Goal: Task Accomplishment & Management: Use online tool/utility

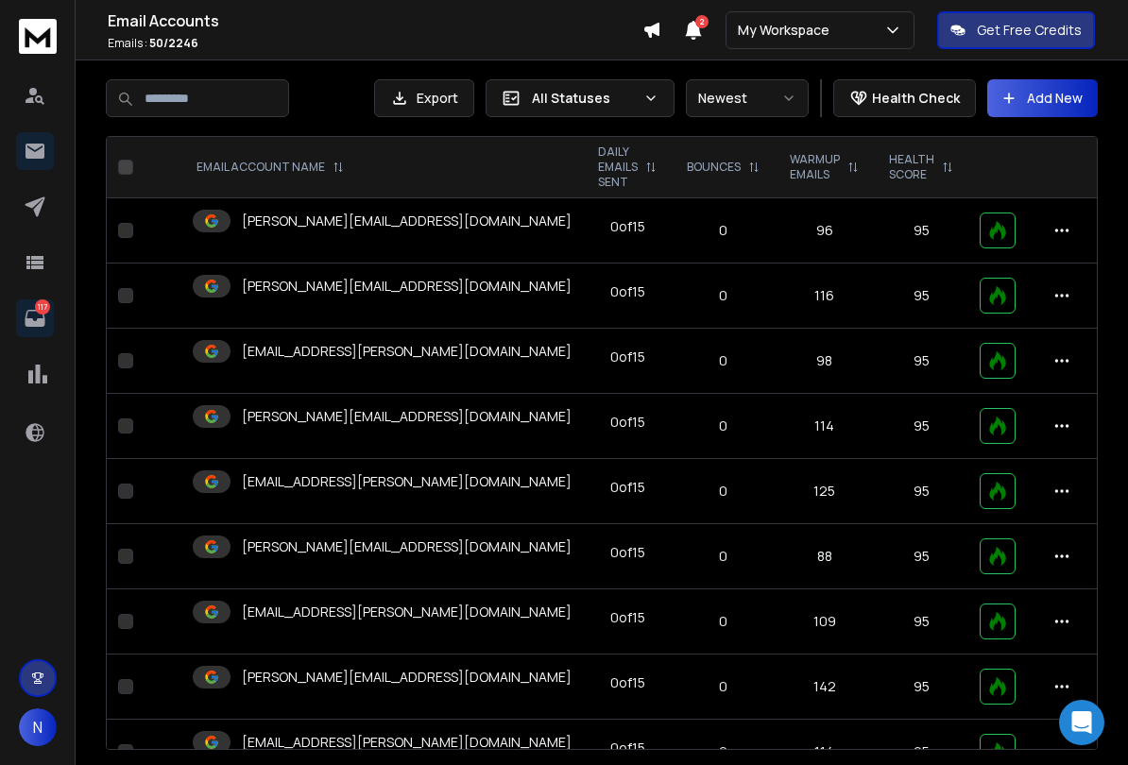
click at [39, 308] on p "117" at bounding box center [42, 306] width 15 height 15
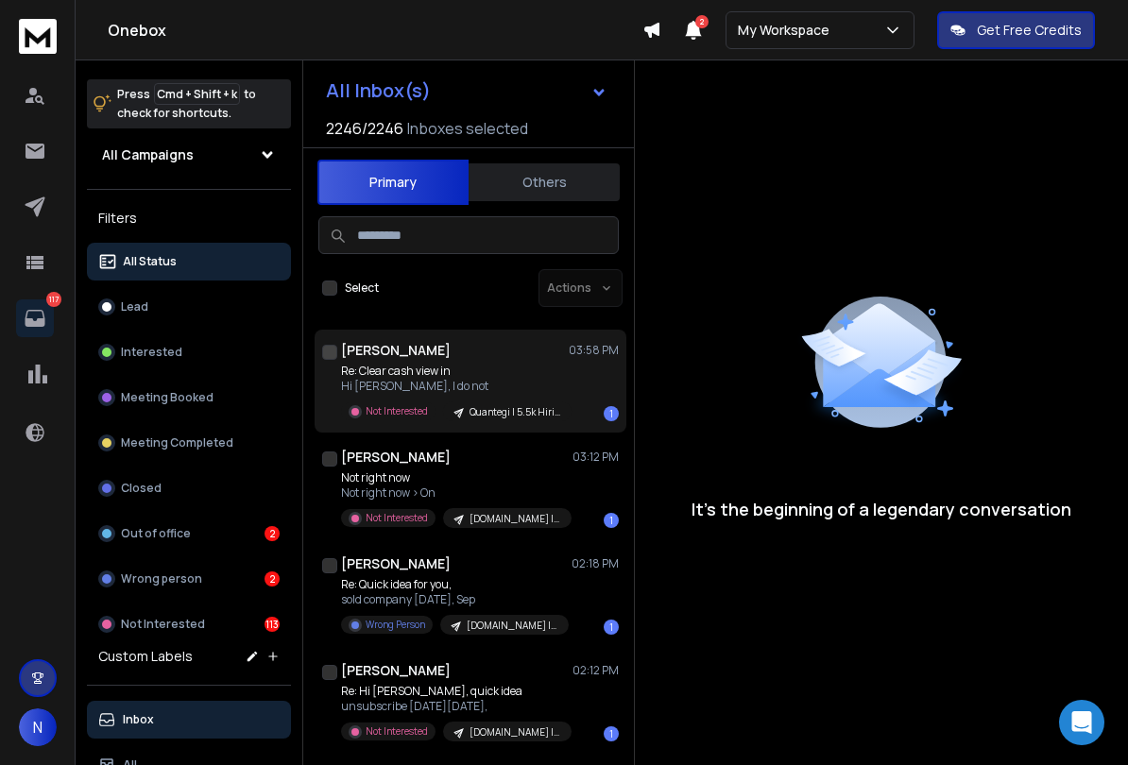
click at [565, 378] on p "Re: Clear cash view in" at bounding box center [454, 371] width 227 height 15
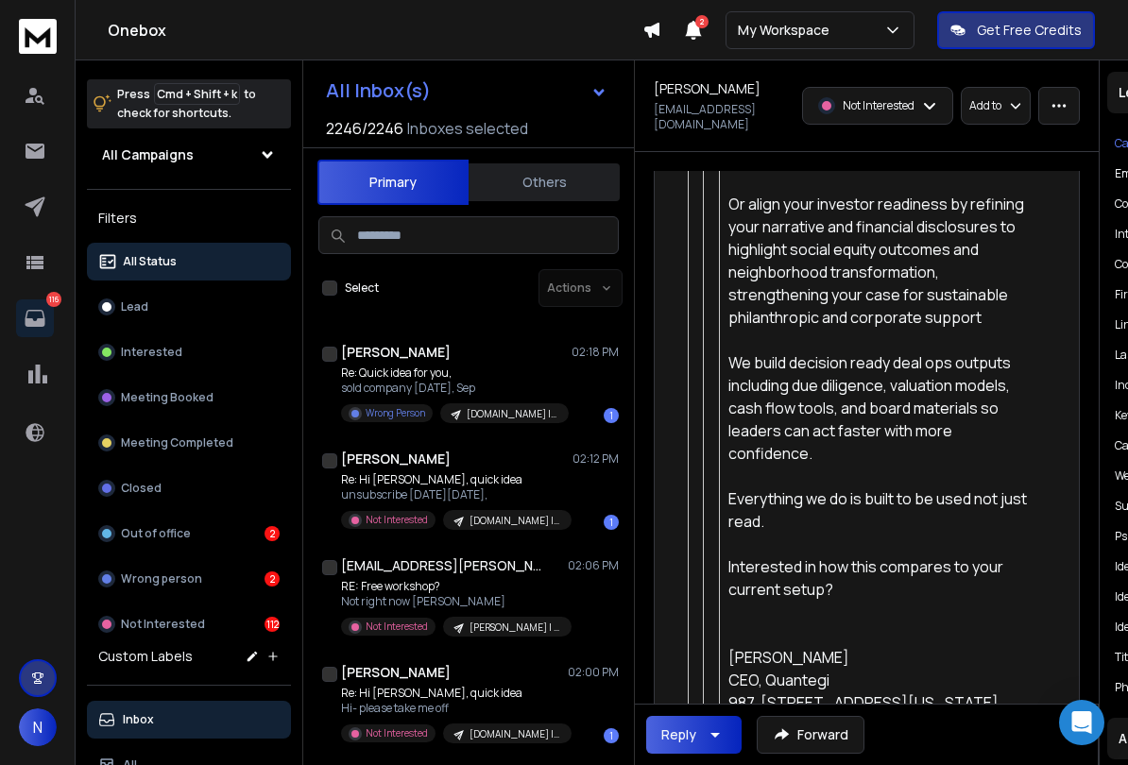
scroll to position [209, 0]
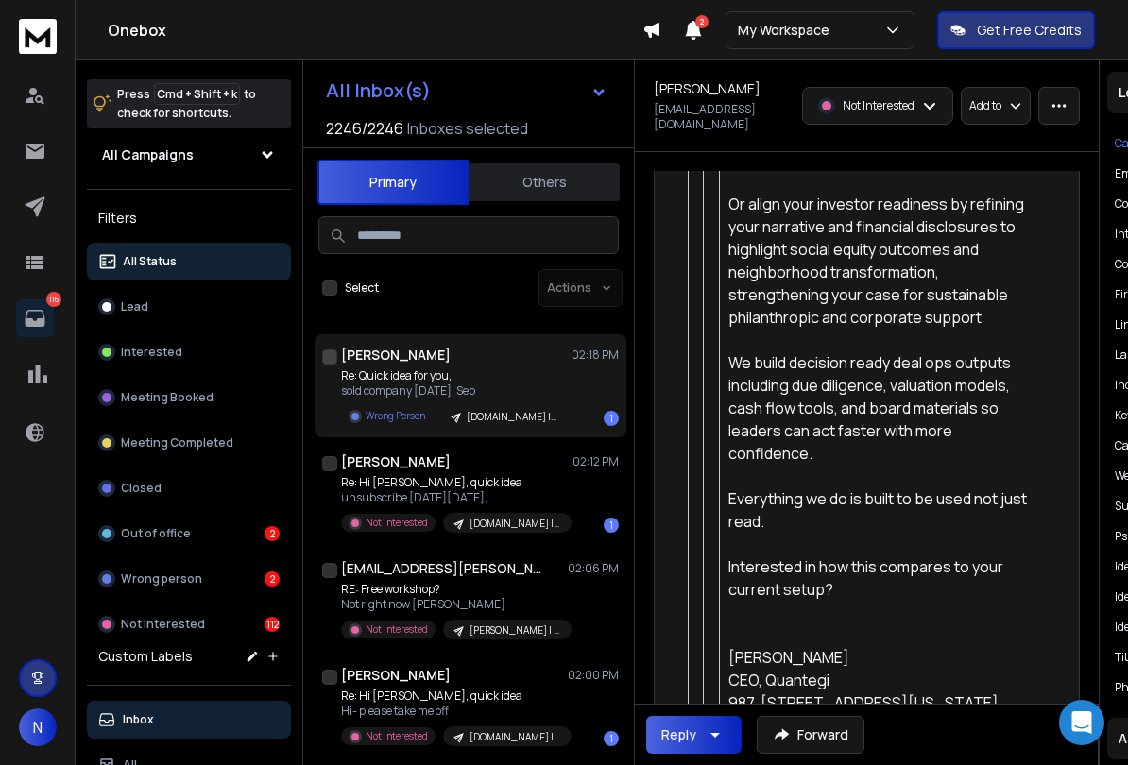
click at [578, 414] on div "Re: Quick idea for you, sold company [DATE], Sep Wrong Person [DOMAIN_NAME] | 1…" at bounding box center [480, 397] width 278 height 58
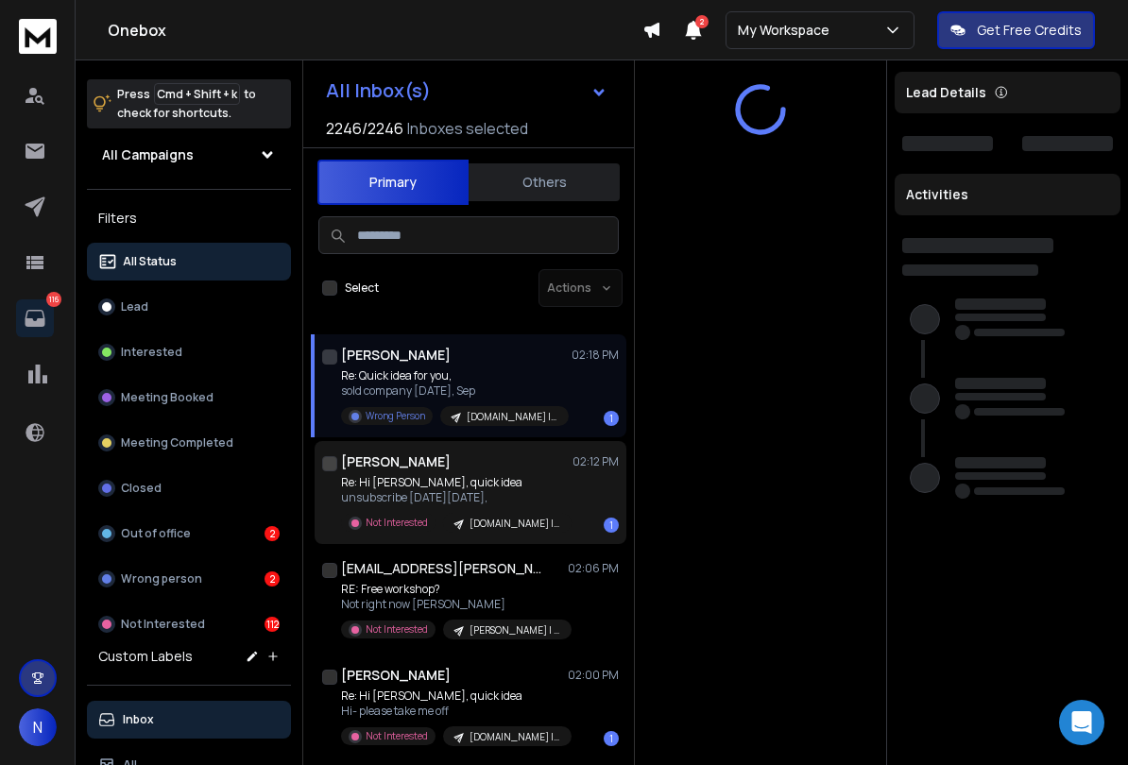
click at [556, 519] on p "[DOMAIN_NAME] | 14.2k Coaches-Consulting-Fitness-IT" at bounding box center [514, 524] width 91 height 14
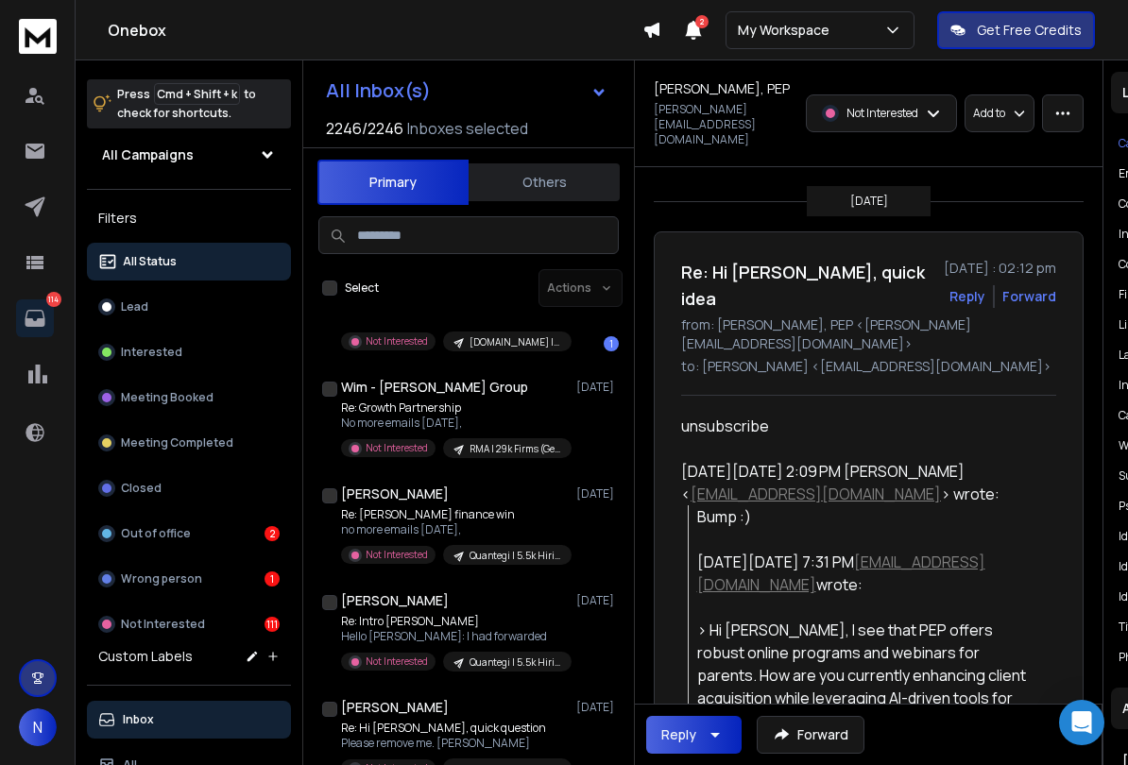
scroll to position [2853, 0]
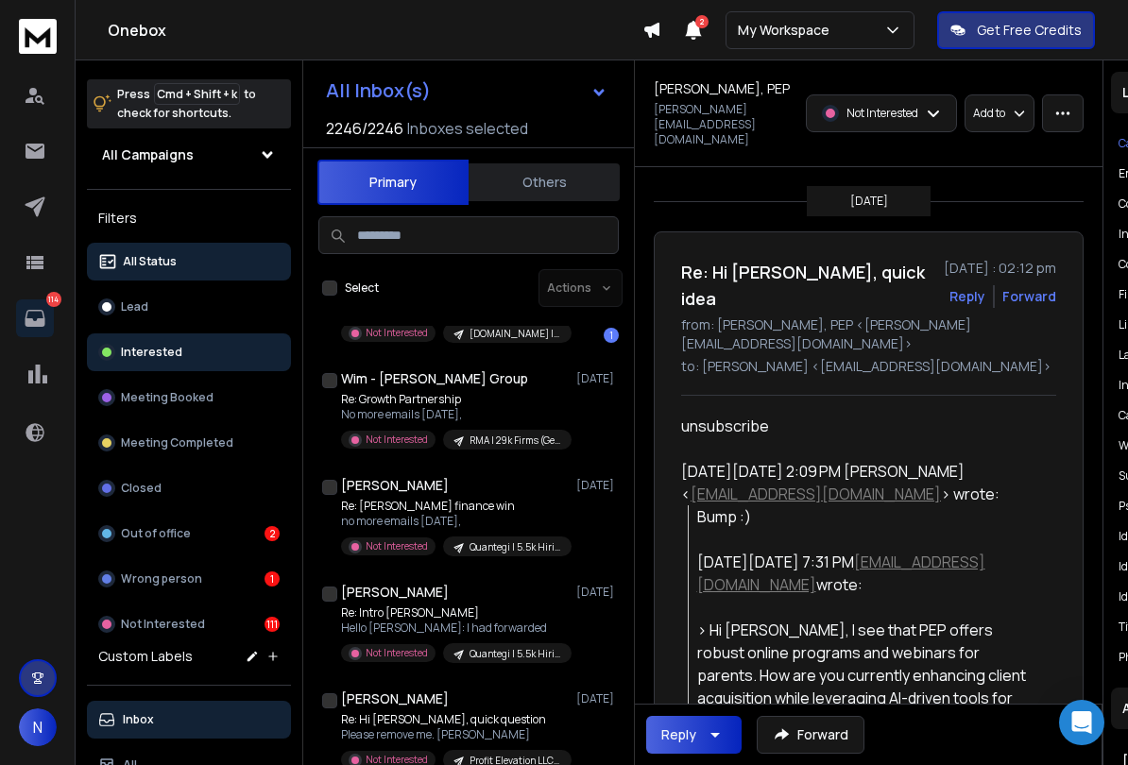
click at [199, 337] on button "Interested" at bounding box center [189, 352] width 204 height 38
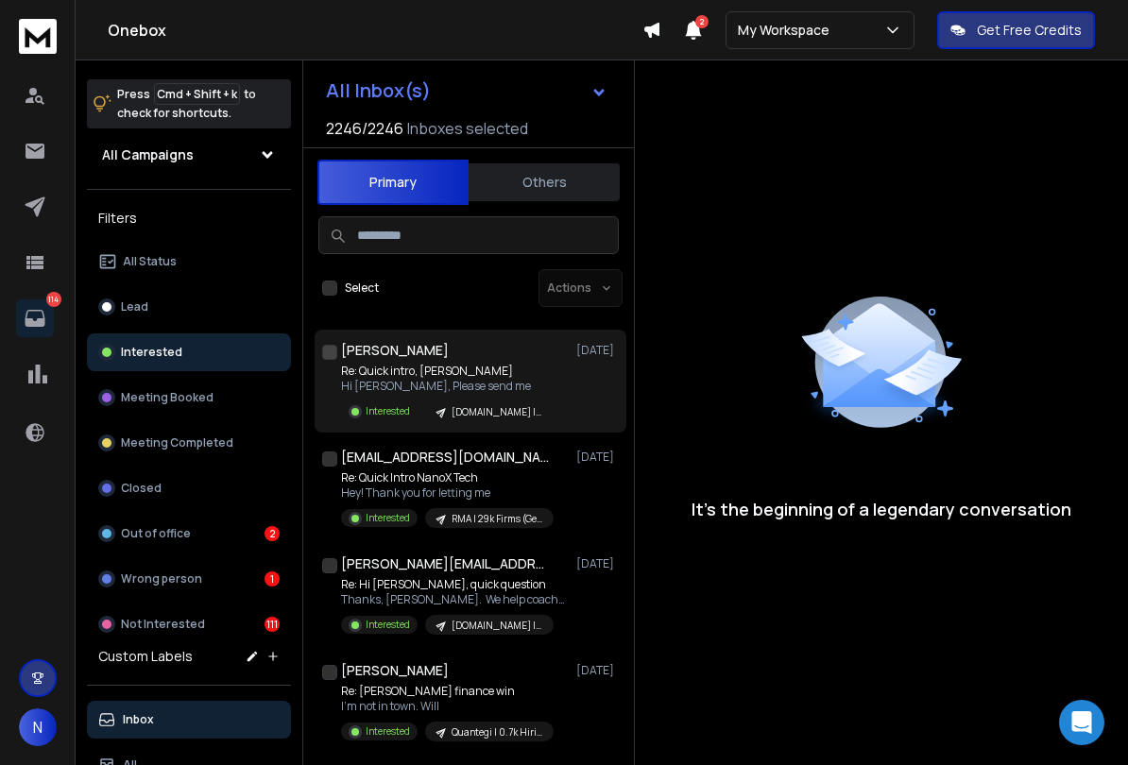
click at [537, 368] on p "Re: Quick intro, [PERSON_NAME]" at bounding box center [447, 371] width 213 height 15
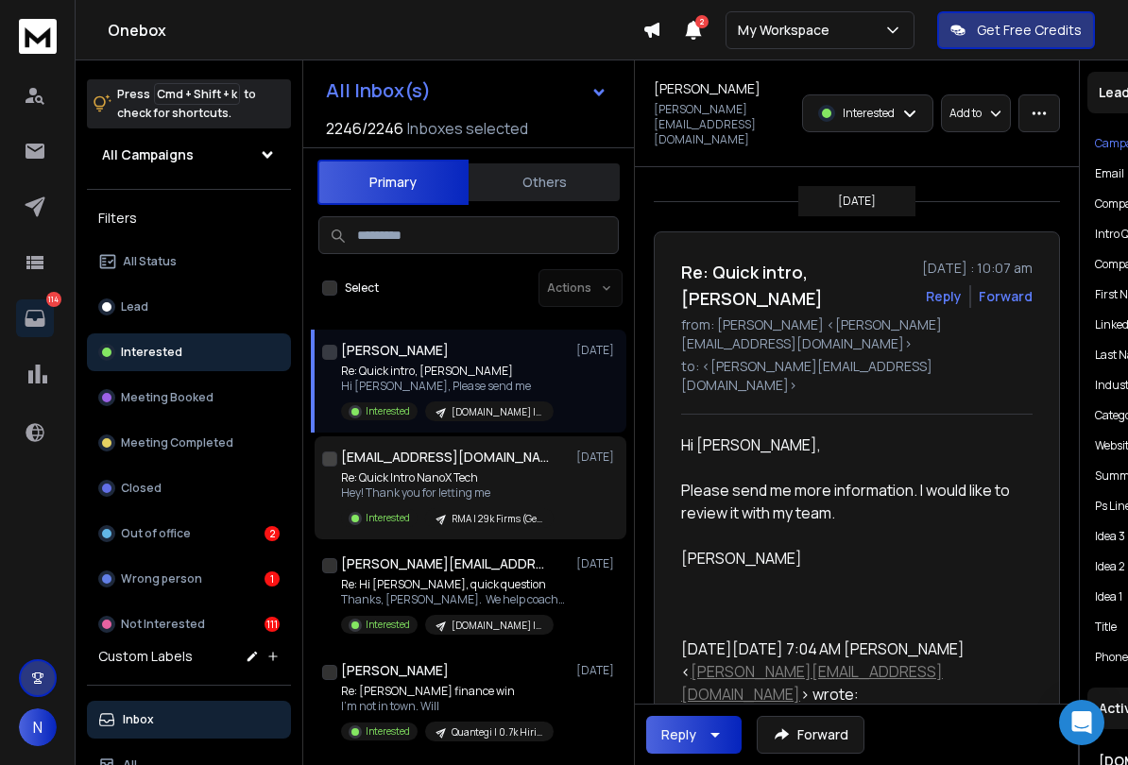
click at [536, 484] on p "Re: Quick Intro NanoX Tech" at bounding box center [447, 477] width 213 height 15
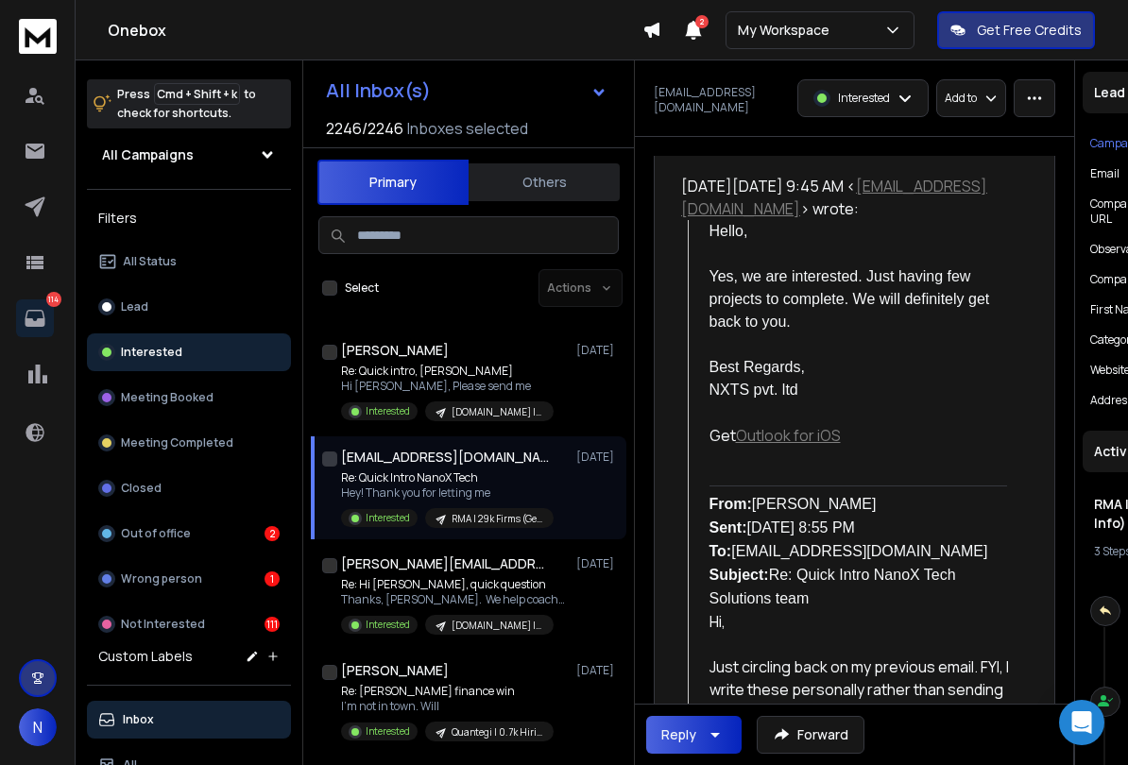
scroll to position [644, 0]
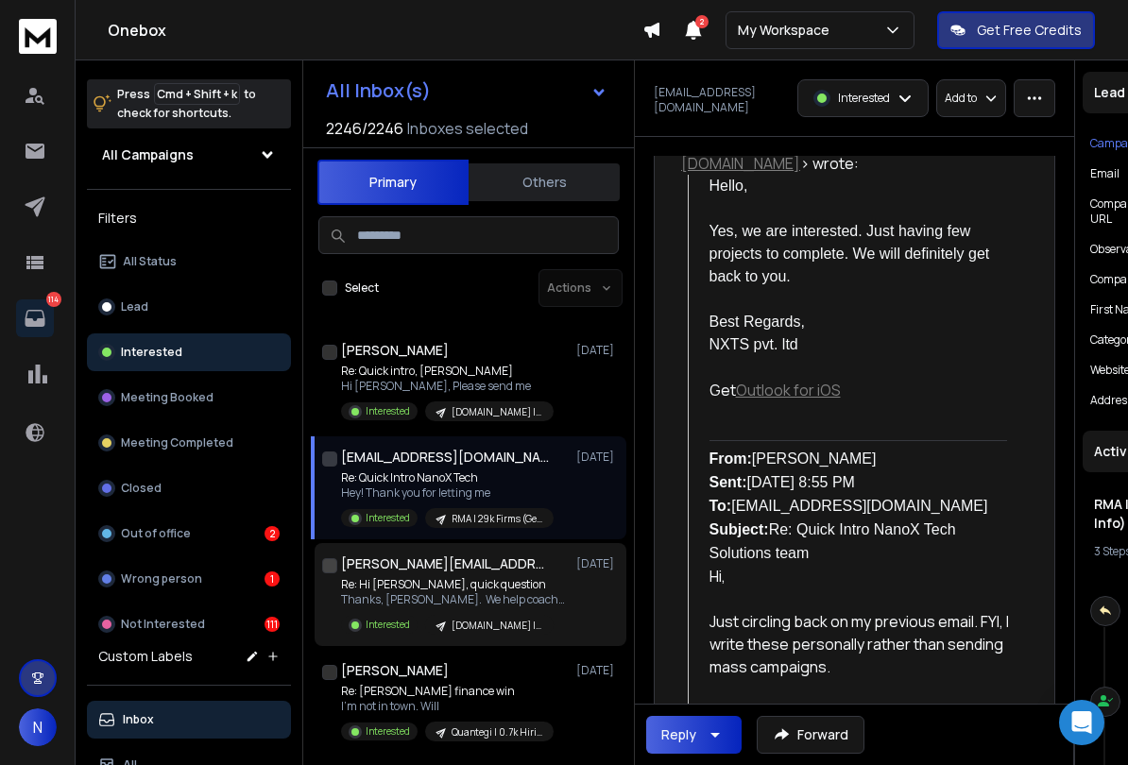
click at [536, 577] on p "Re: Hi [PERSON_NAME], quick question" at bounding box center [454, 584] width 227 height 15
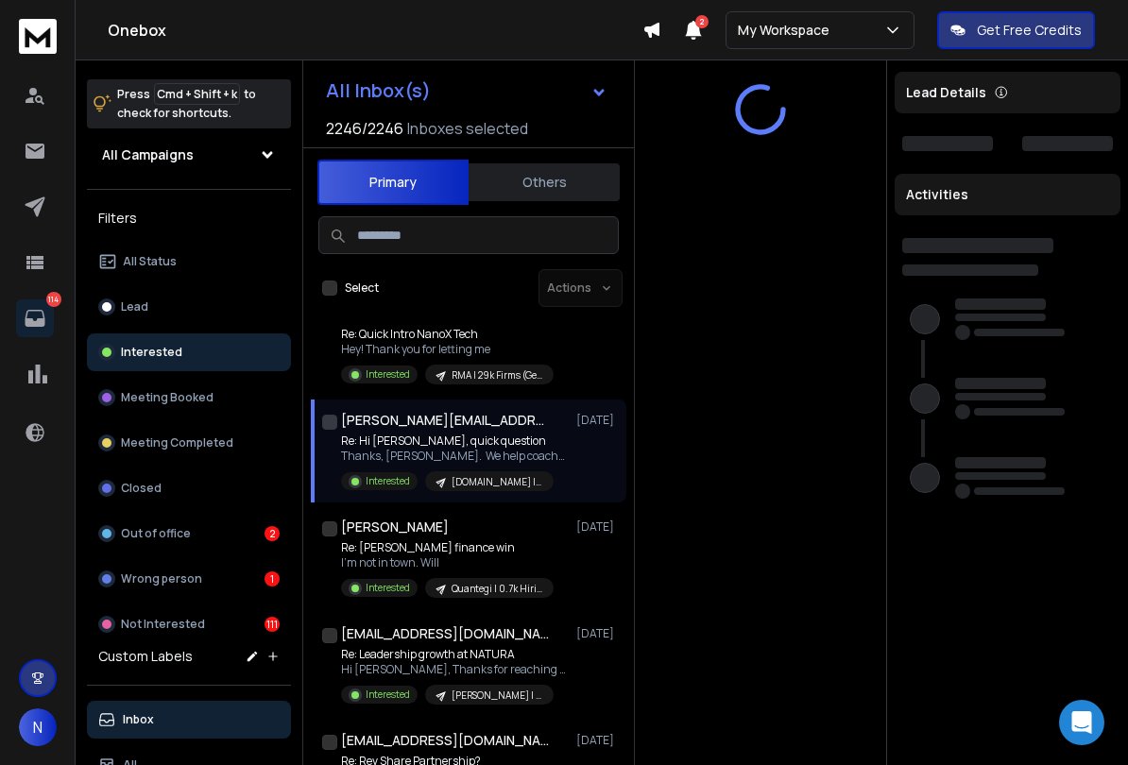
scroll to position [158, 0]
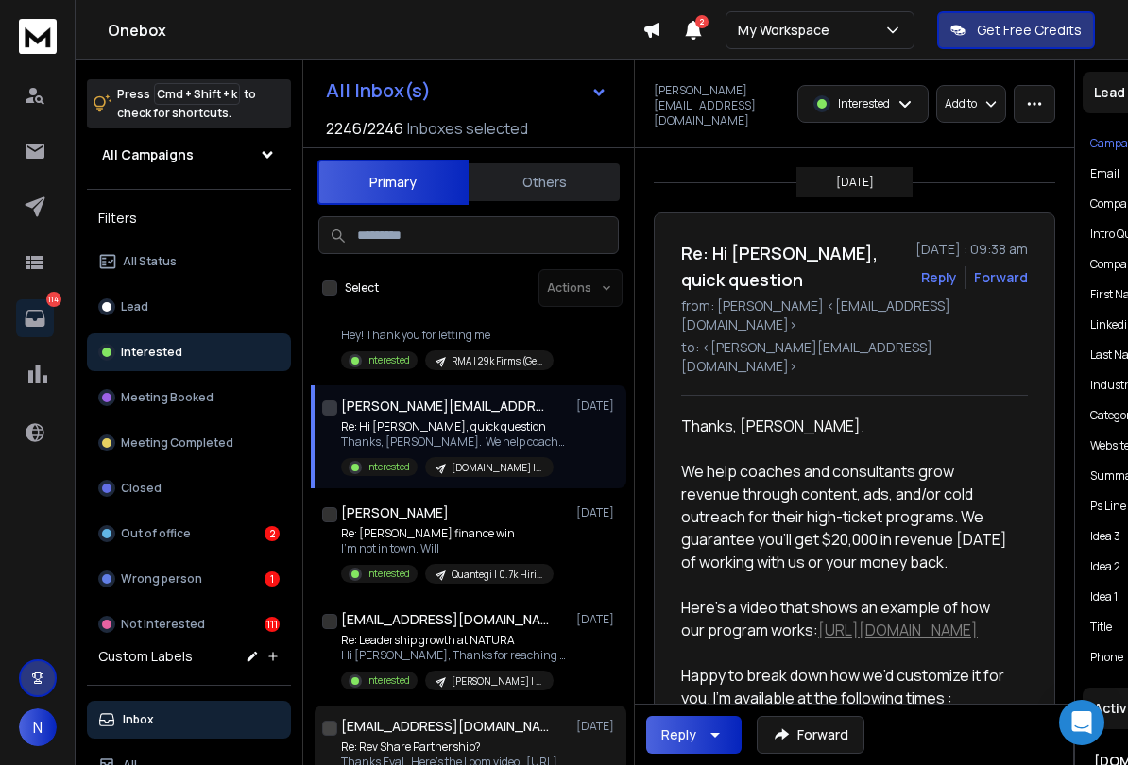
click at [543, 759] on p "Thanks Eyal. Here's the Loom video: [URL][DOMAIN_NAME] [[URL][DOMAIN_NAME]] I’m" at bounding box center [454, 762] width 227 height 15
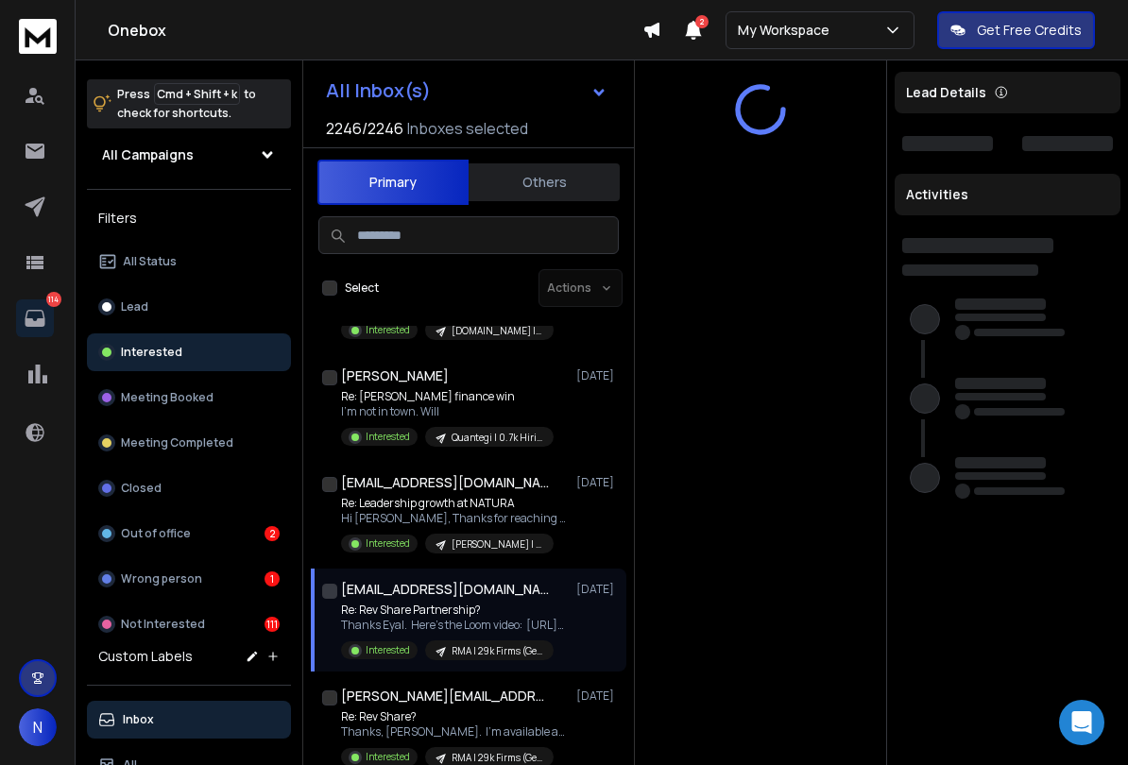
scroll to position [332, 0]
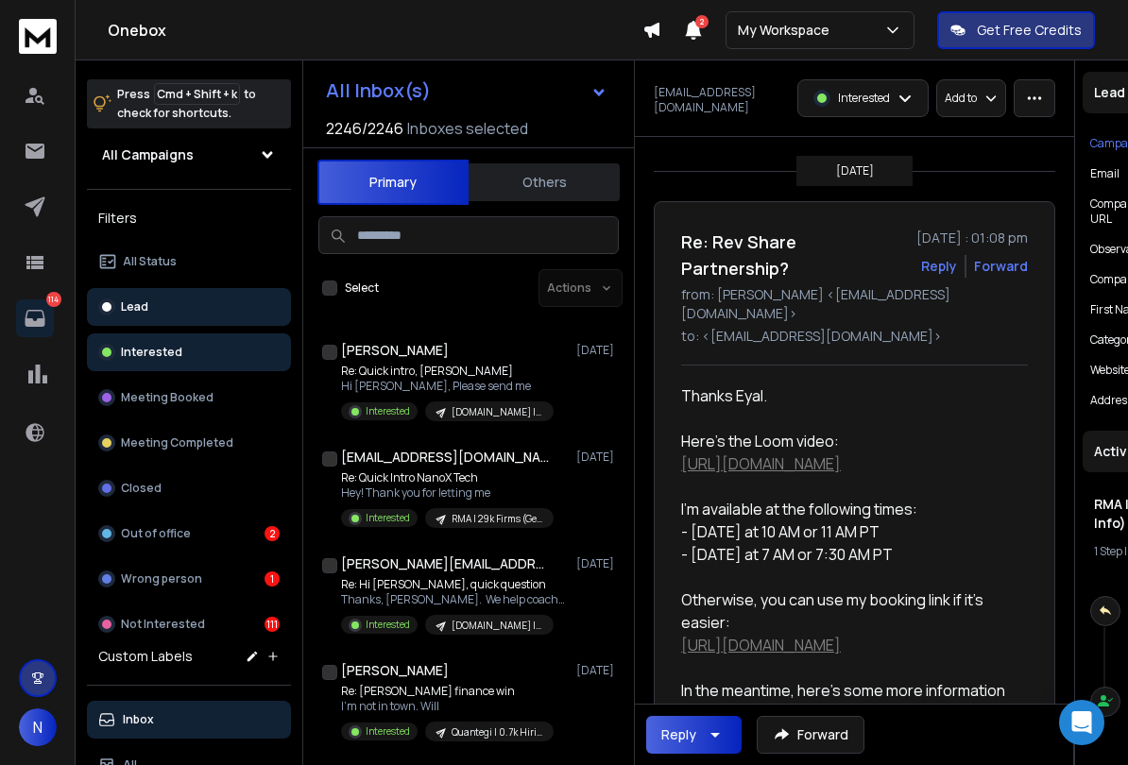
click at [194, 325] on button "Lead" at bounding box center [189, 307] width 204 height 38
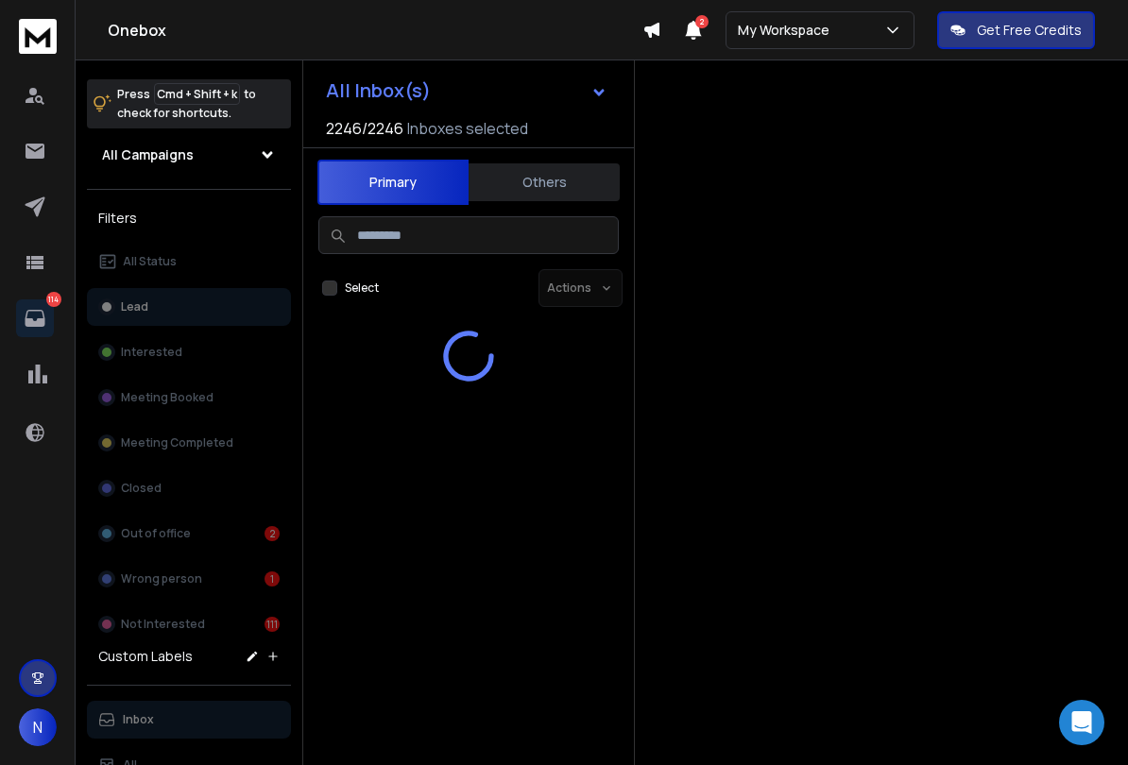
scroll to position [0, 0]
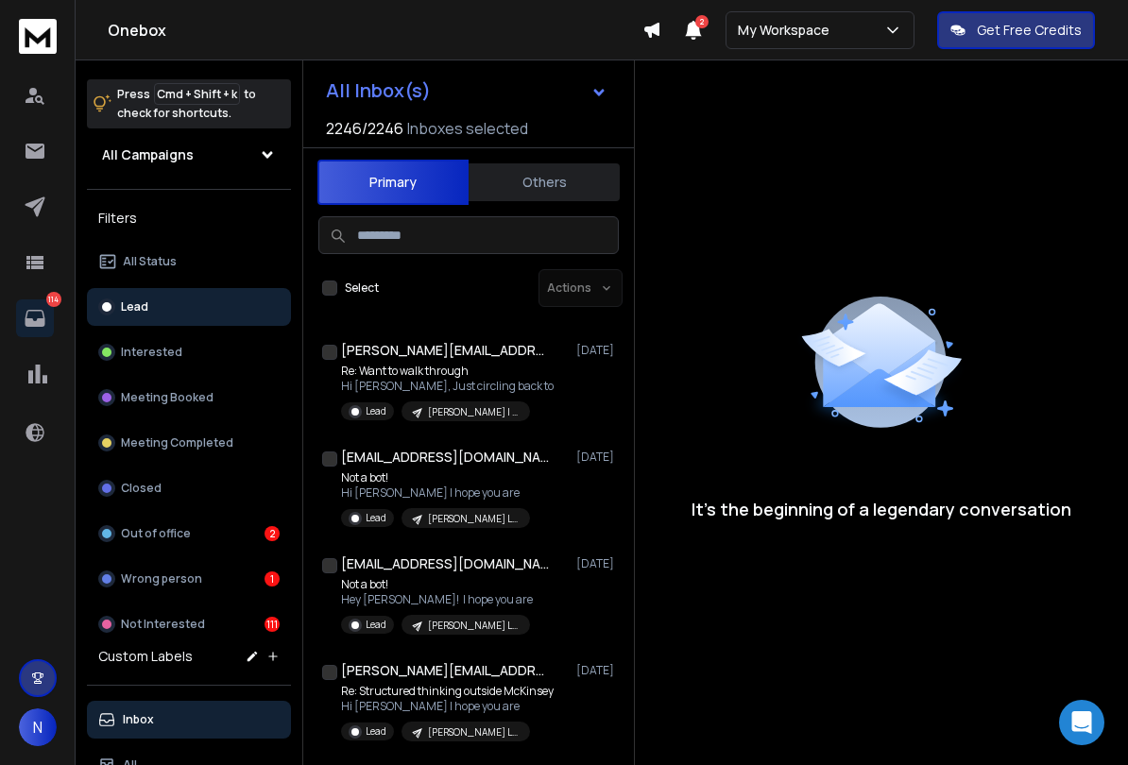
click at [548, 211] on div at bounding box center [468, 231] width 315 height 45
click at [519, 201] on button "Others" at bounding box center [543, 183] width 151 height 42
